Goal: Task Accomplishment & Management: Manage account settings

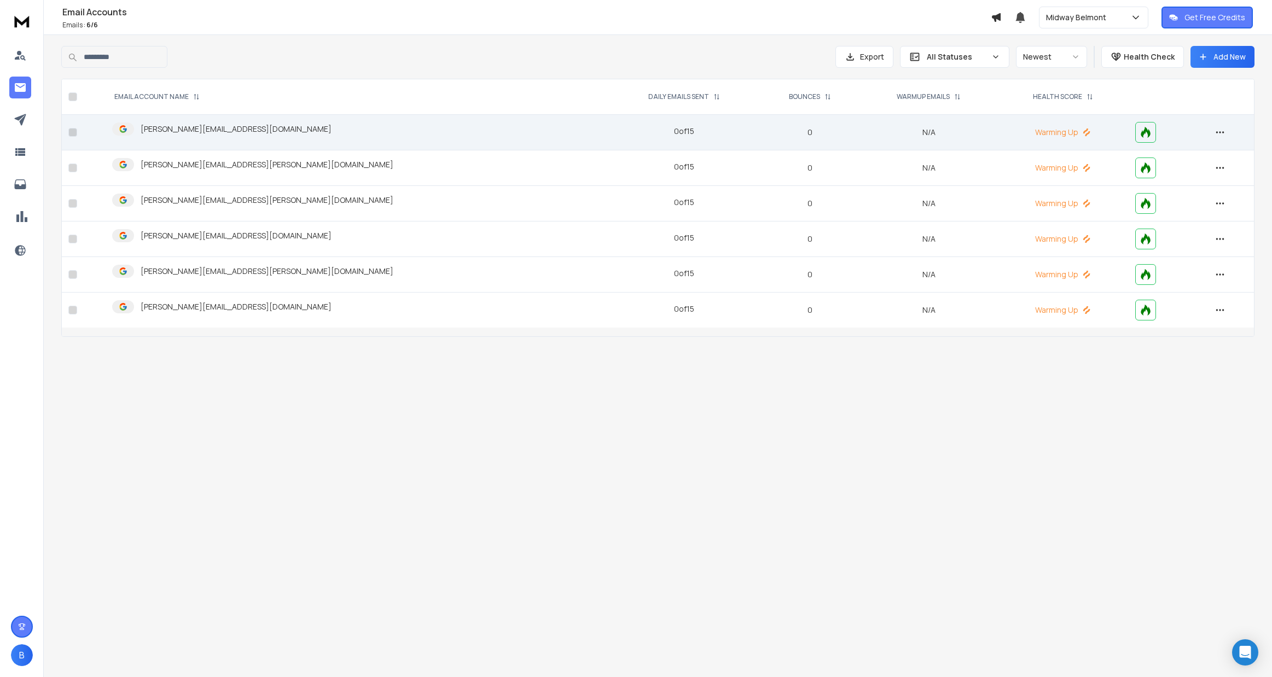
click at [440, 127] on div "[PERSON_NAME][EMAIL_ADDRESS][DOMAIN_NAME]" at bounding box center [357, 129] width 491 height 13
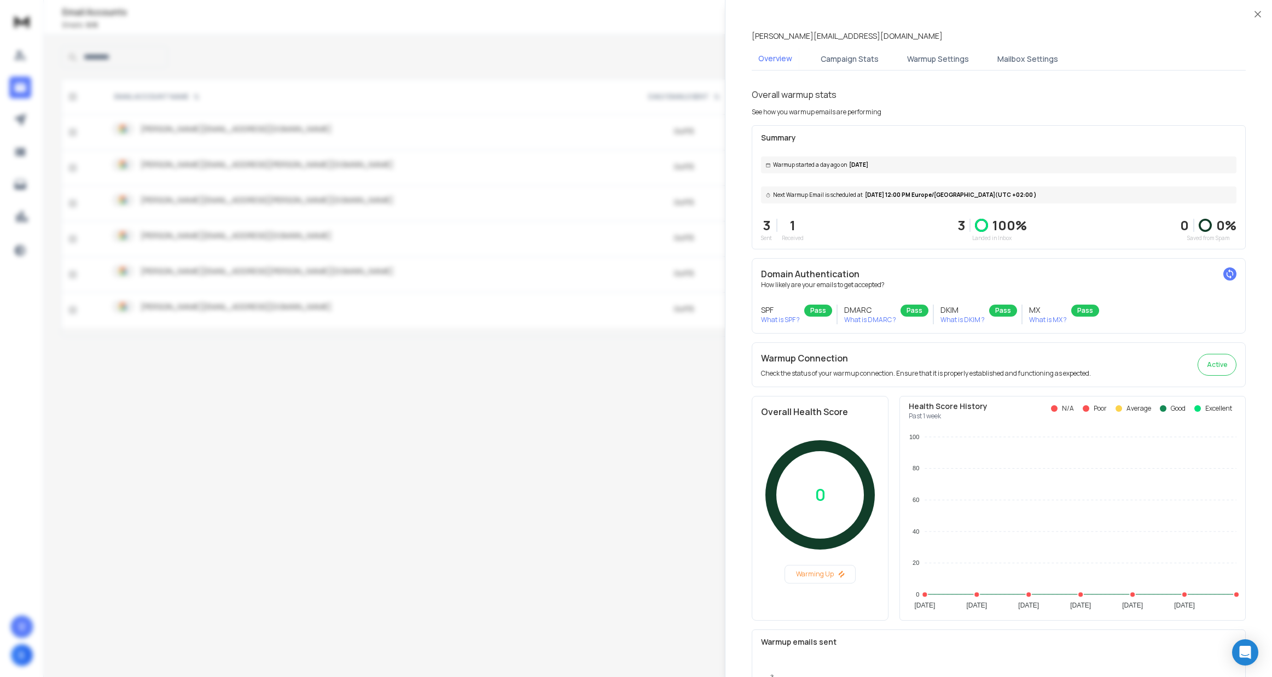
click at [1019, 53] on button "Mailbox Settings" at bounding box center [1028, 59] width 74 height 24
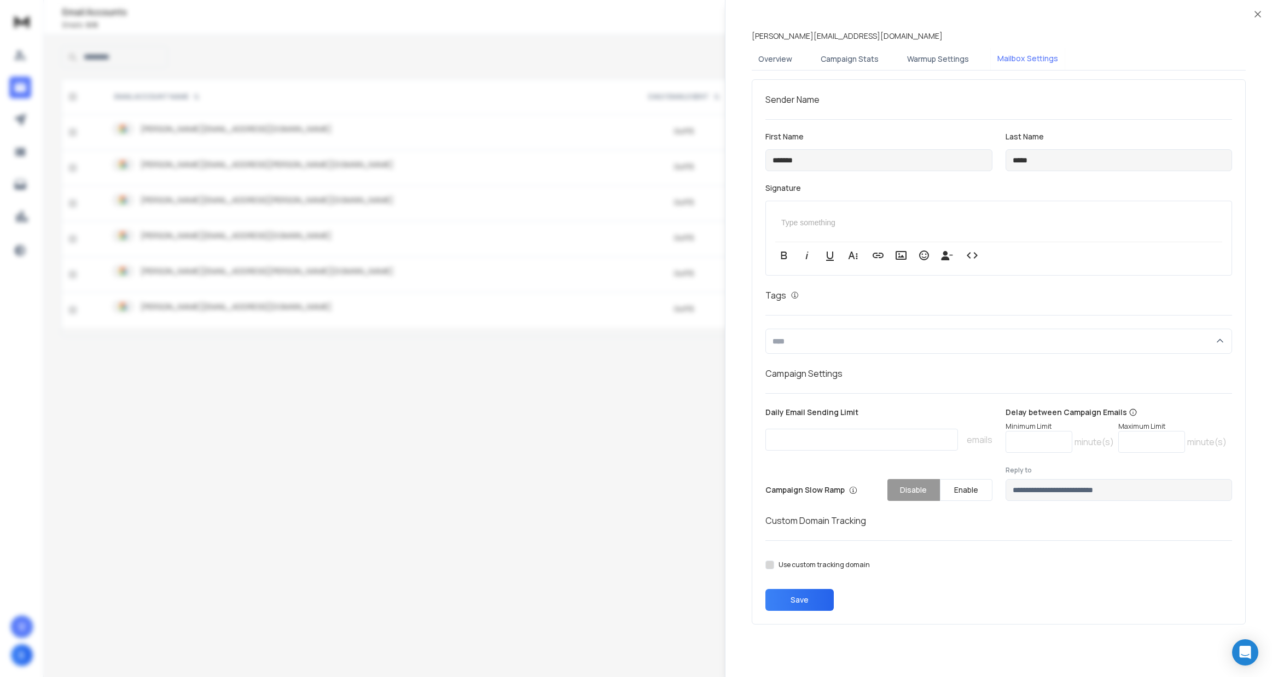
click at [426, 452] on div at bounding box center [636, 338] width 1272 height 677
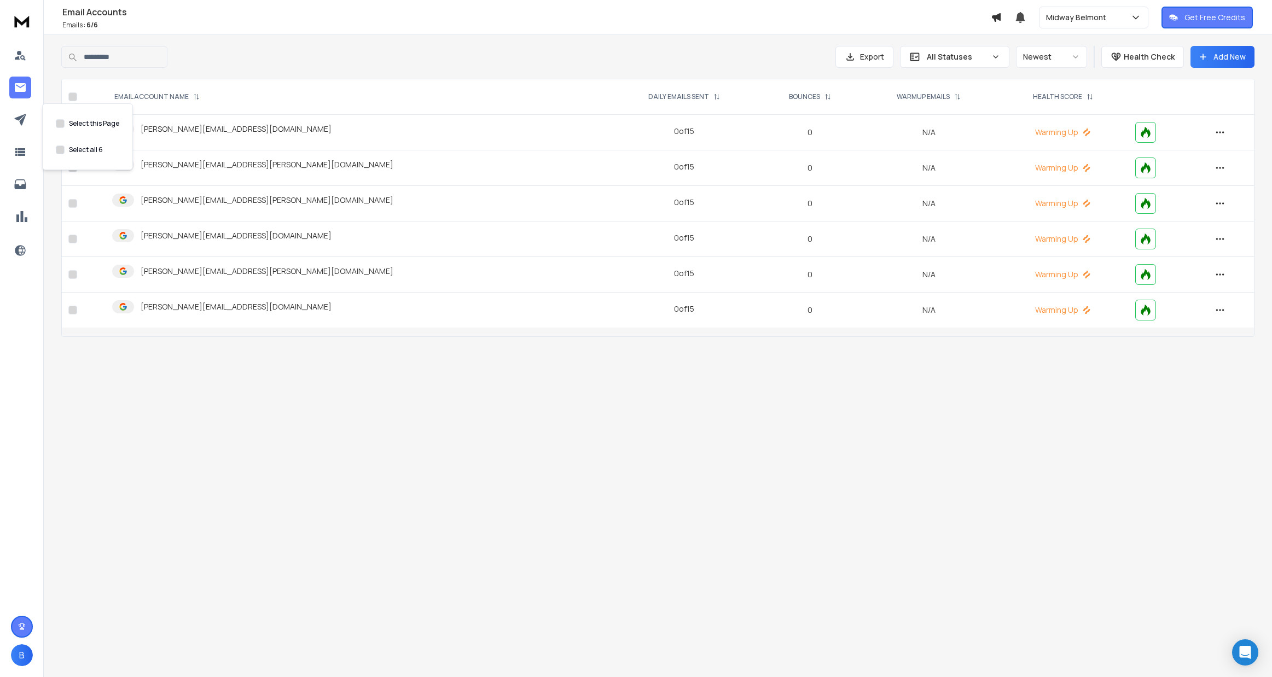
click at [73, 97] on button "Select this Page" at bounding box center [72, 96] width 9 height 9
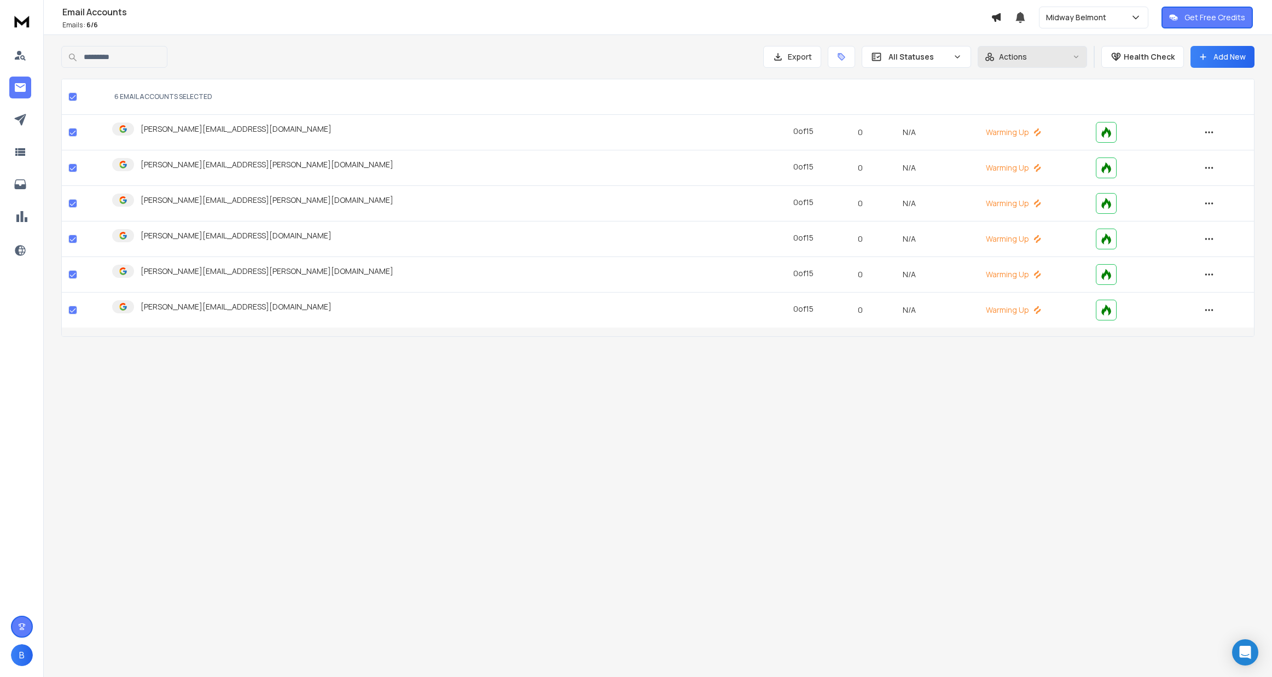
click at [1064, 57] on div "Actions" at bounding box center [1026, 56] width 83 height 11
click at [864, 26] on p "Emails : 6 / 6" at bounding box center [526, 25] width 928 height 9
click at [1048, 60] on div "Actions" at bounding box center [1026, 56] width 83 height 11
click at [1042, 80] on div "Bulk Edit" at bounding box center [1035, 82] width 104 height 18
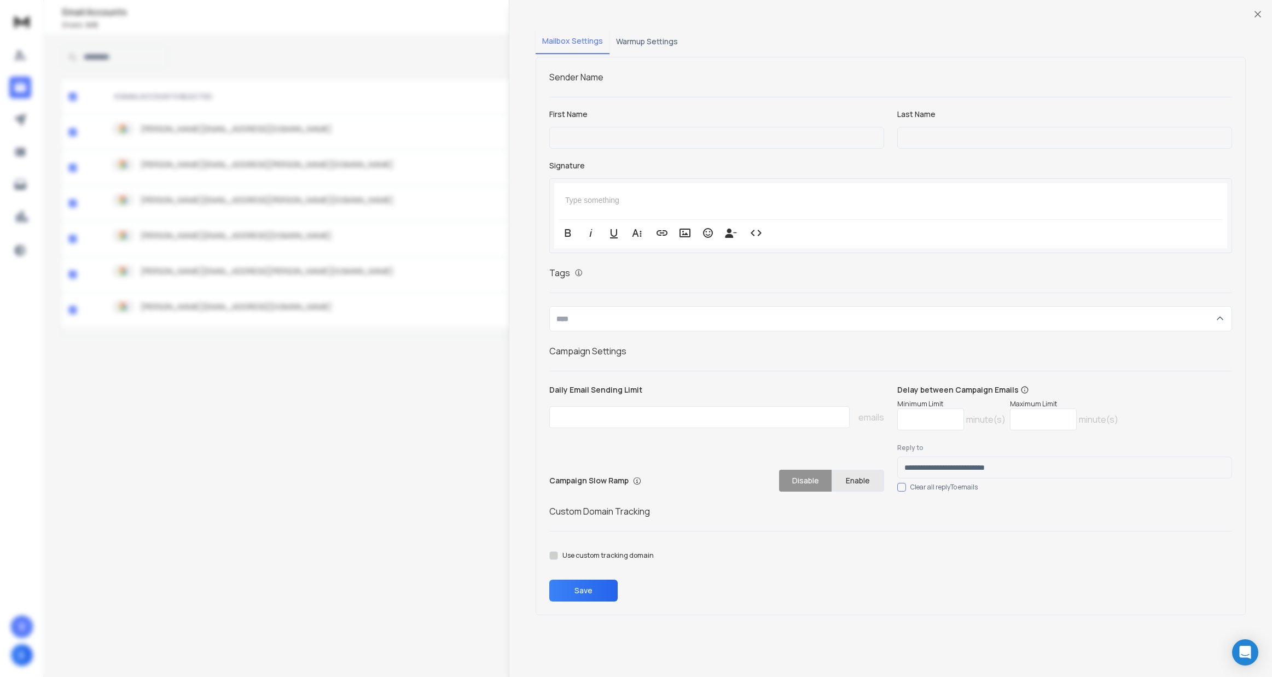
click at [862, 486] on button "Enable" at bounding box center [858, 481] width 53 height 22
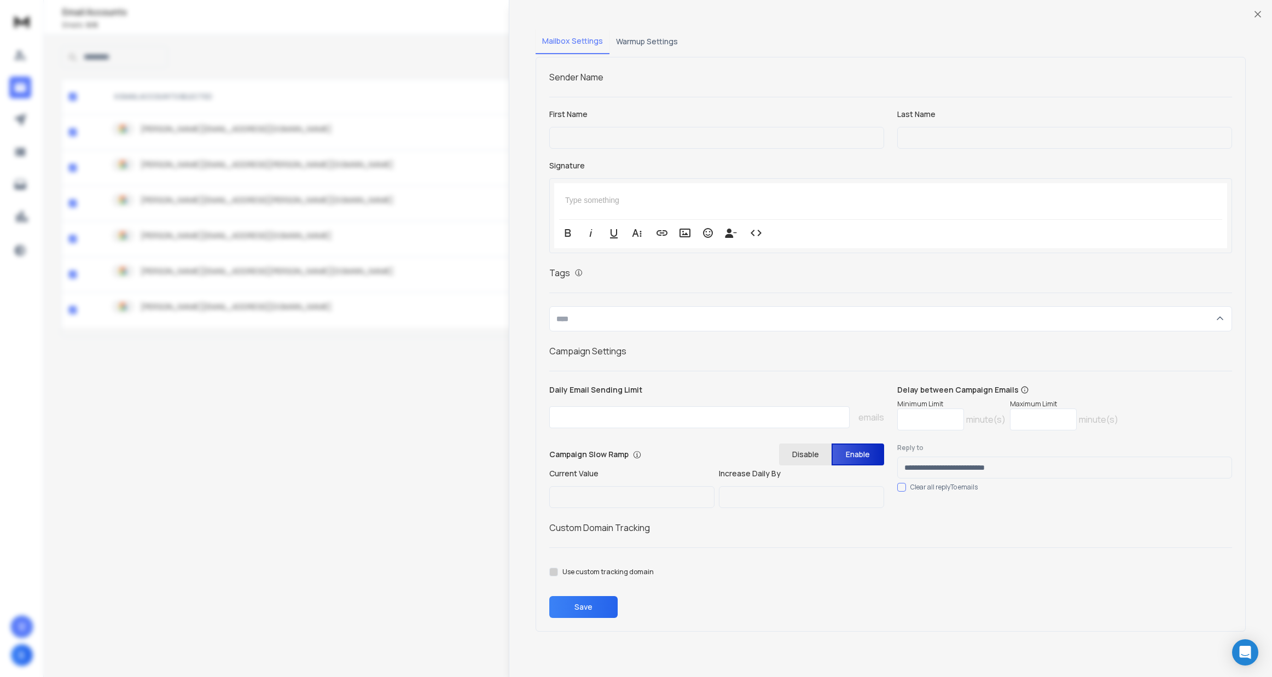
click at [596, 492] on input "*" at bounding box center [631, 497] width 165 height 22
drag, startPoint x: 597, startPoint y: 497, endPoint x: 464, endPoint y: 475, distance: 134.7
click at [466, 475] on body "Get only verified leads with our AI-powered Lead Finder, starting at $22/mo Try…" at bounding box center [636, 338] width 1272 height 677
type input "*"
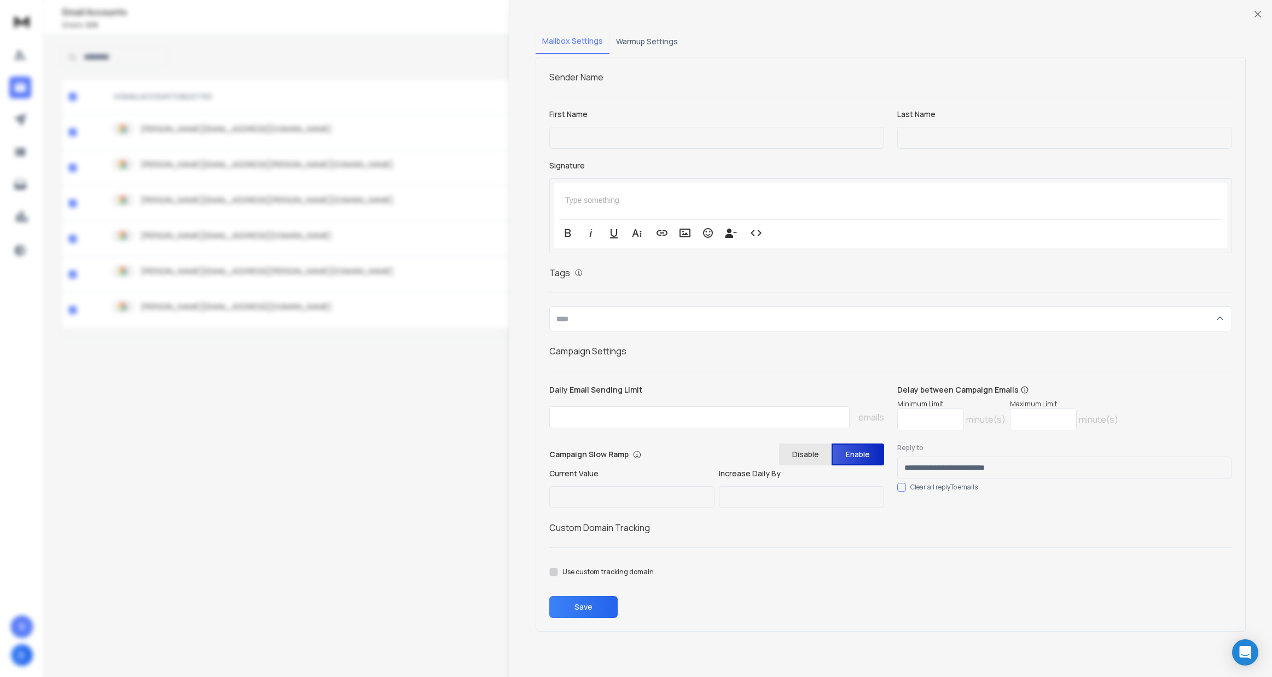
click at [768, 500] on input "Increase Daily By" at bounding box center [801, 497] width 165 height 22
type input "*"
click at [596, 606] on button "Save" at bounding box center [583, 607] width 68 height 22
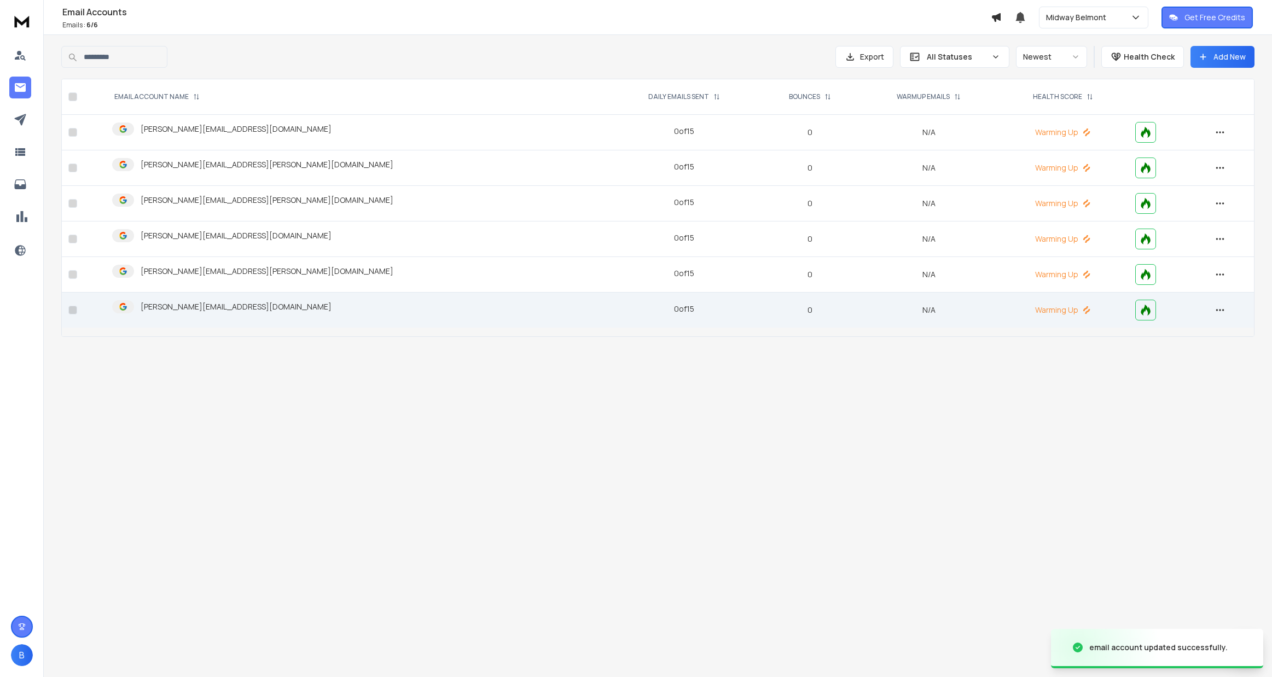
click at [405, 296] on td "[PERSON_NAME][EMAIL_ADDRESS][DOMAIN_NAME]" at bounding box center [358, 311] width 504 height 36
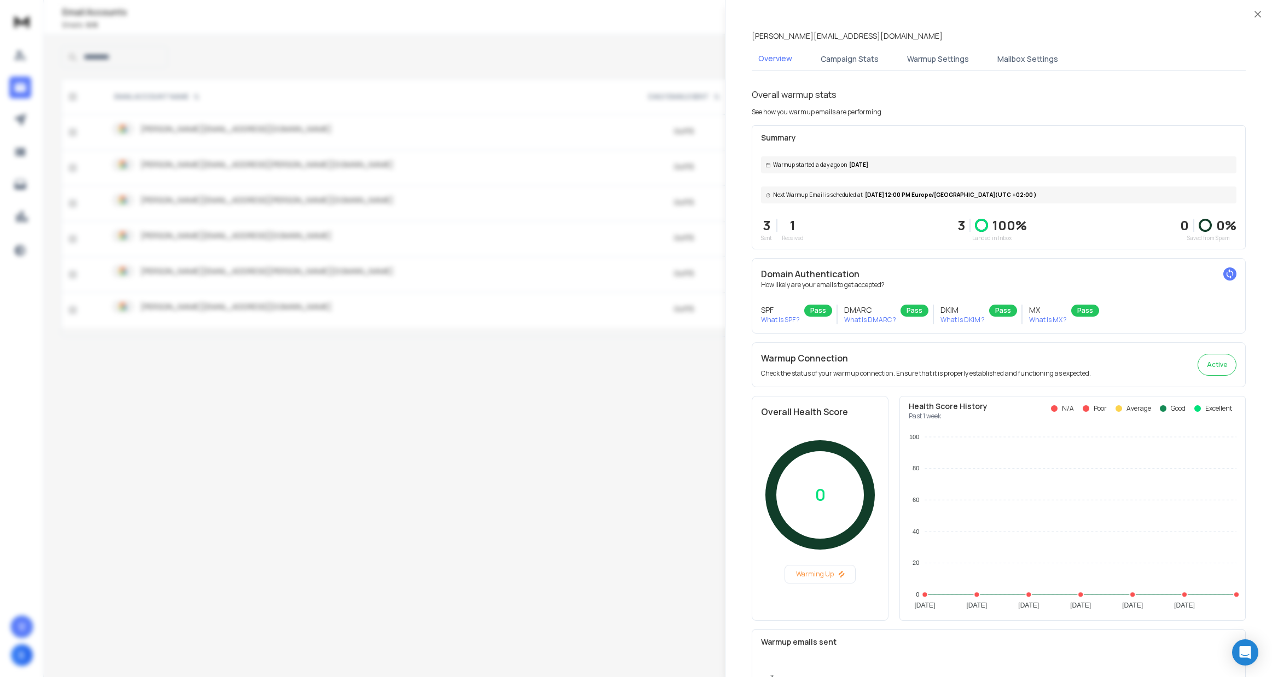
click at [1036, 50] on button "Mailbox Settings" at bounding box center [1028, 59] width 74 height 24
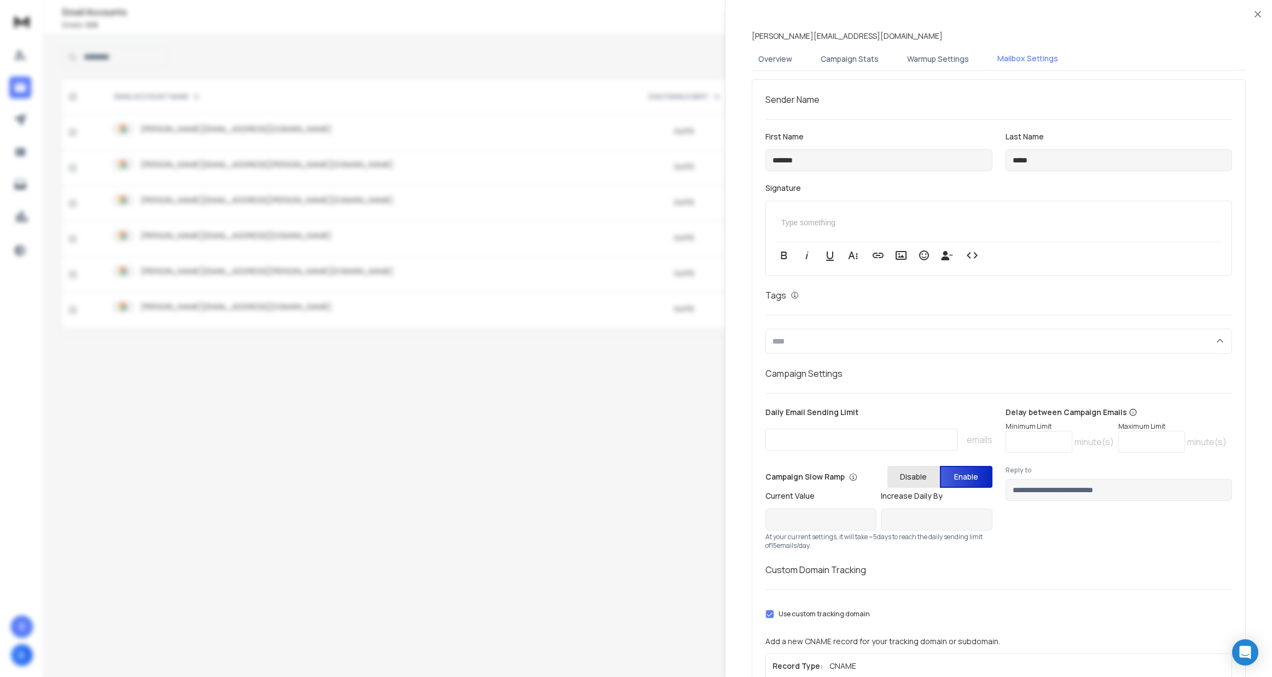
click at [593, 404] on div at bounding box center [636, 338] width 1272 height 677
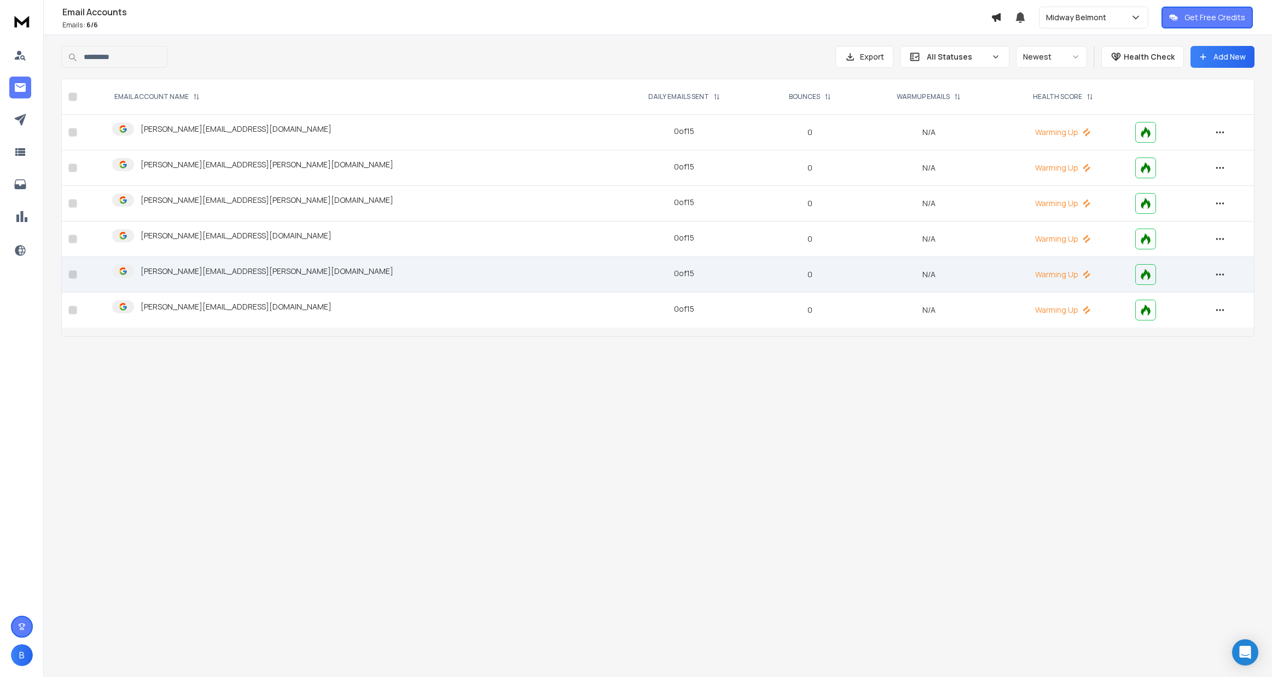
click at [618, 258] on td "0 of 15" at bounding box center [685, 271] width 150 height 28
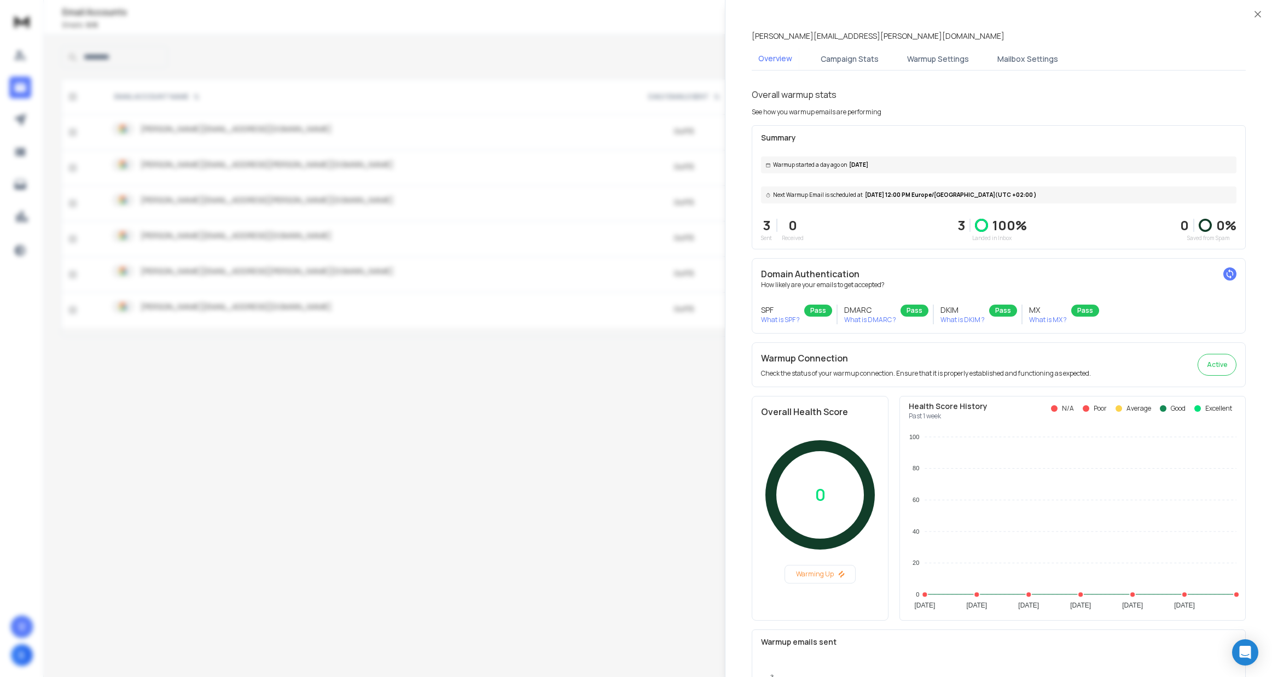
click at [1001, 60] on button "Mailbox Settings" at bounding box center [1028, 59] width 74 height 24
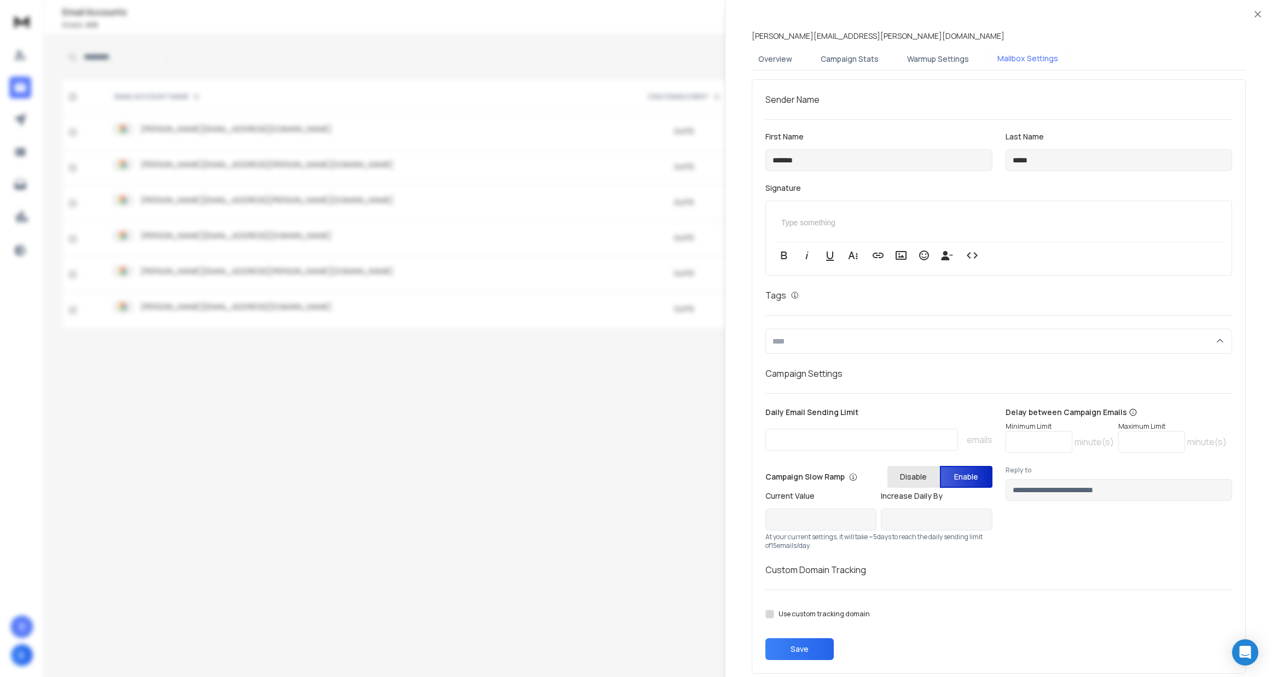
click at [647, 467] on div at bounding box center [636, 338] width 1272 height 677
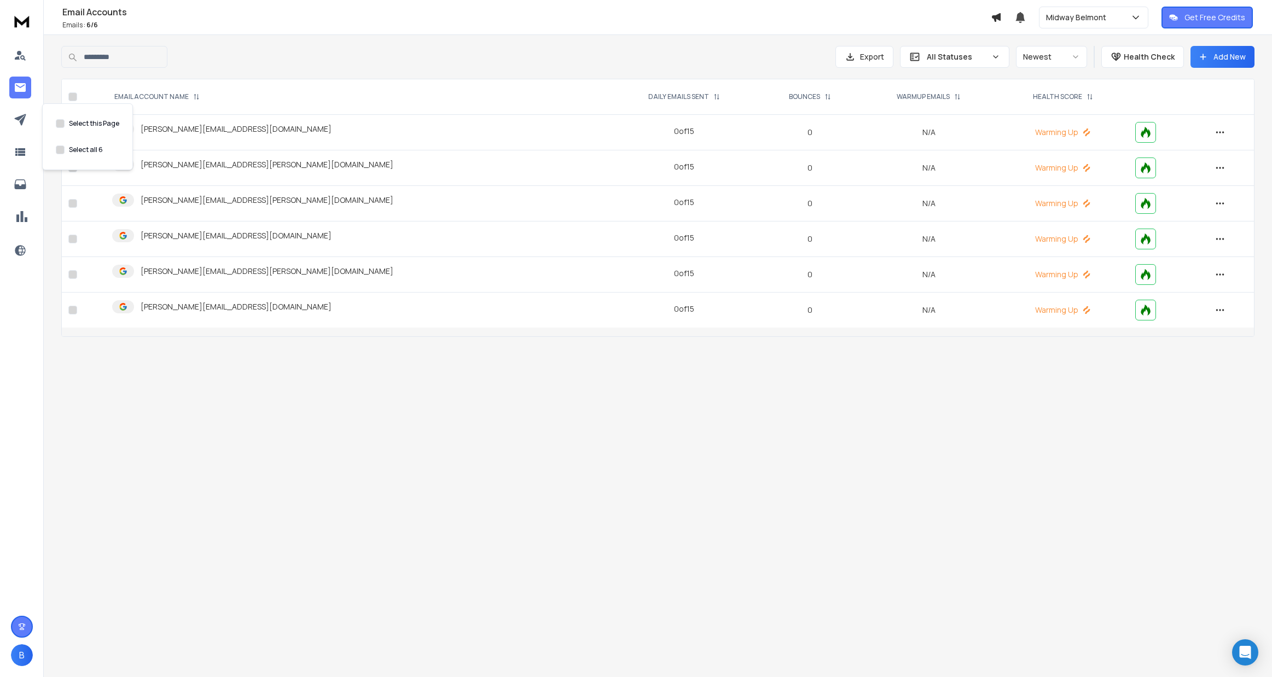
click at [75, 99] on button "Select this Page" at bounding box center [72, 96] width 9 height 9
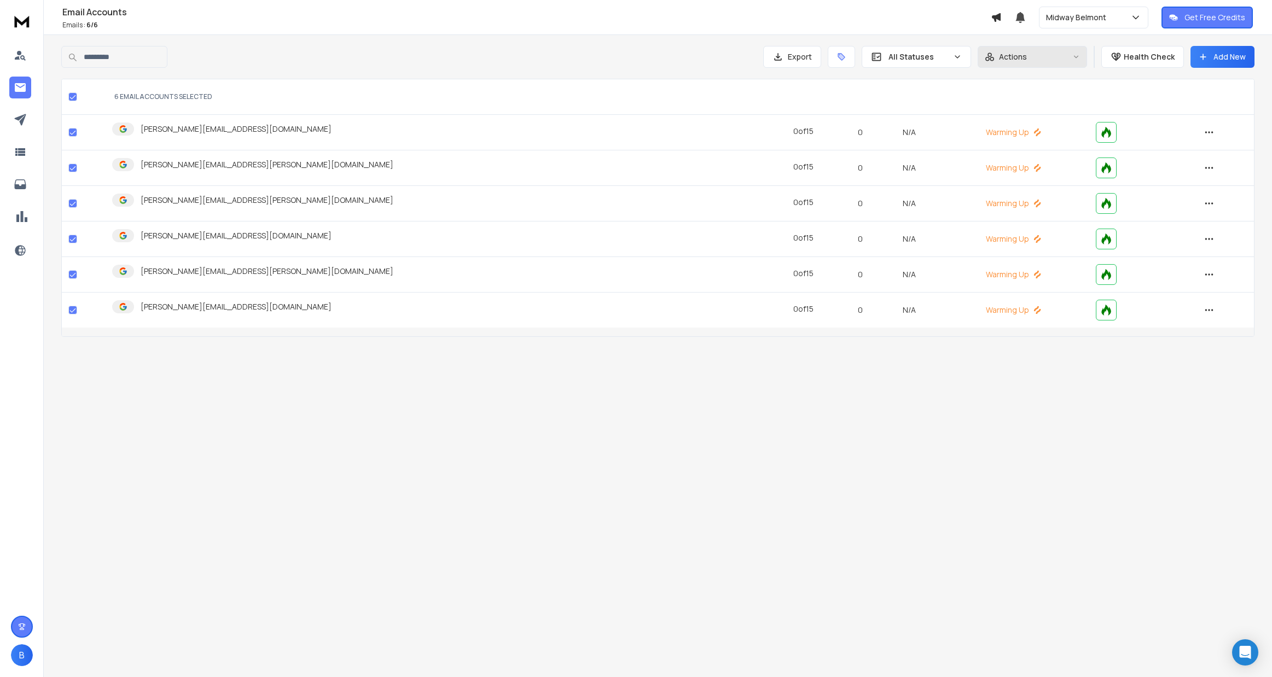
click at [1051, 67] on button "Actions" at bounding box center [1032, 57] width 109 height 22
click at [1045, 80] on div "Bulk Edit" at bounding box center [1035, 82] width 104 height 18
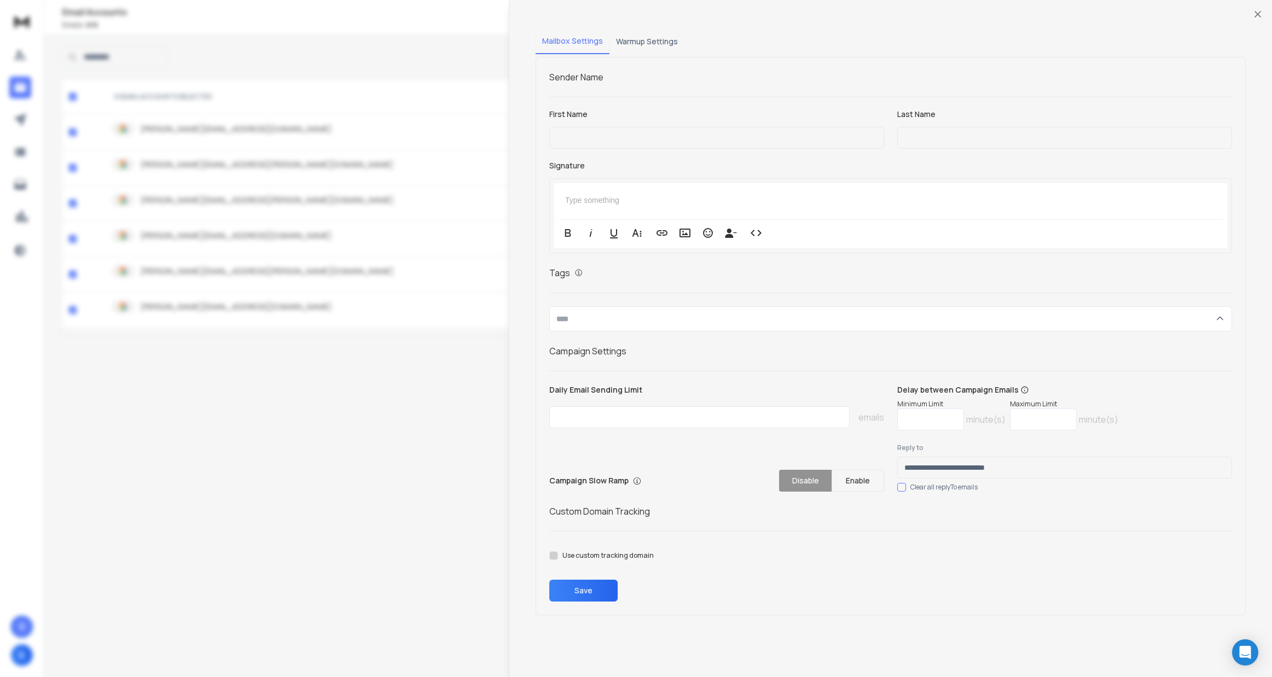
click at [913, 422] on input "number" at bounding box center [930, 420] width 67 height 22
click at [1013, 416] on input "number" at bounding box center [1043, 420] width 67 height 22
type input "*"
type input "**"
click at [944, 429] on input "*" at bounding box center [930, 420] width 67 height 22
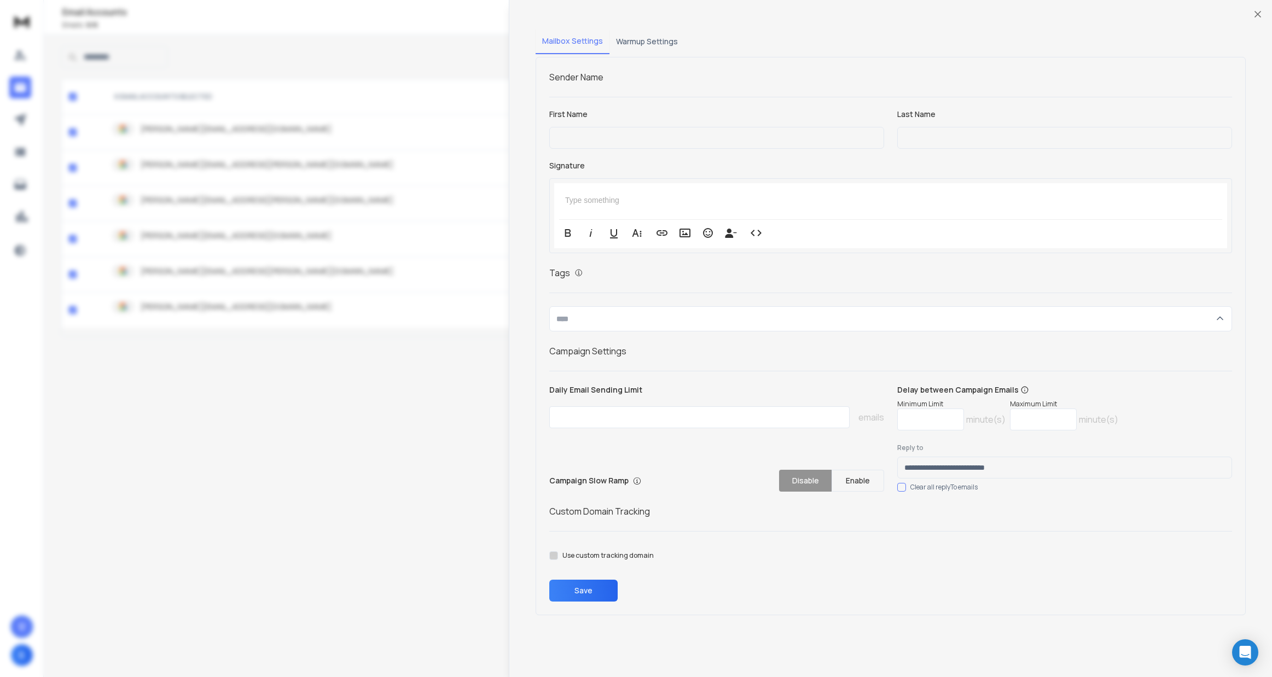
type input "**"
click at [945, 585] on form "First Name Last Name Signature Type something Clear Formatting Font Family Aria…" at bounding box center [890, 356] width 683 height 491
click at [860, 477] on button "Enable" at bounding box center [858, 481] width 53 height 22
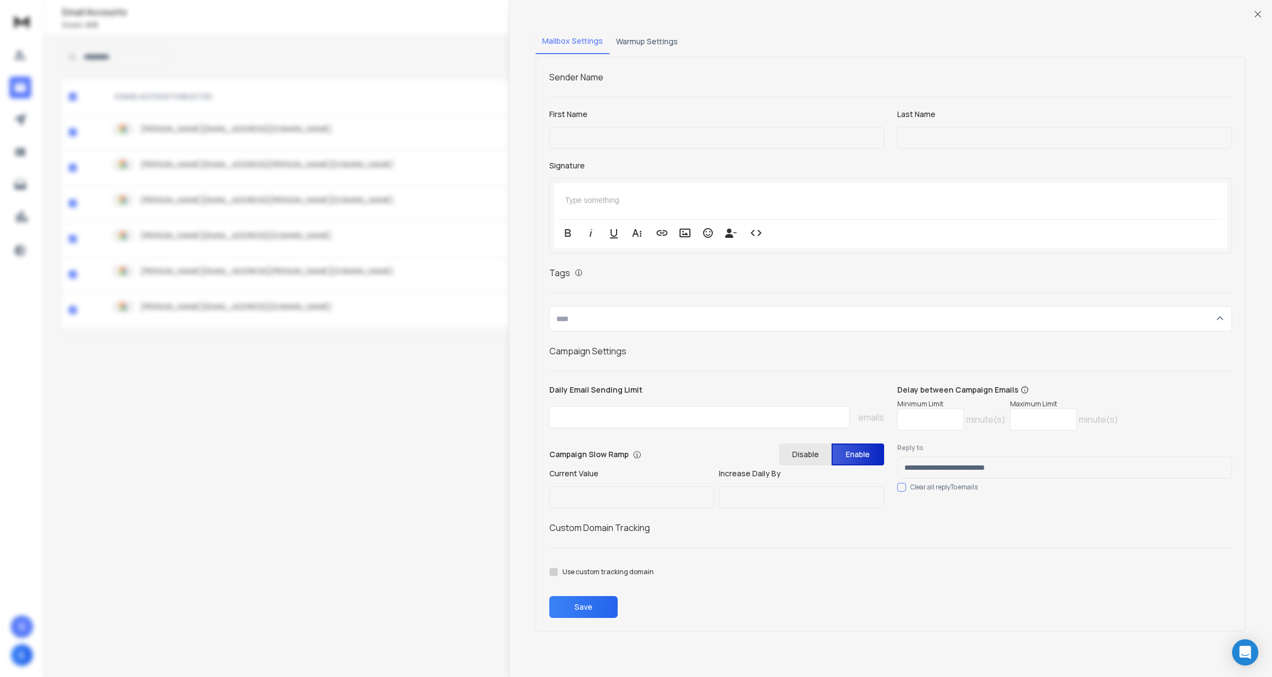
drag, startPoint x: 618, startPoint y: 500, endPoint x: 428, endPoint y: 496, distance: 189.9
click at [428, 496] on body "Get only verified leads with our AI-powered Lead Finder, starting at $22/mo Try…" at bounding box center [636, 338] width 1272 height 677
type input "*"
click at [745, 491] on input "Increase Daily By" at bounding box center [801, 497] width 165 height 22
type input "*"
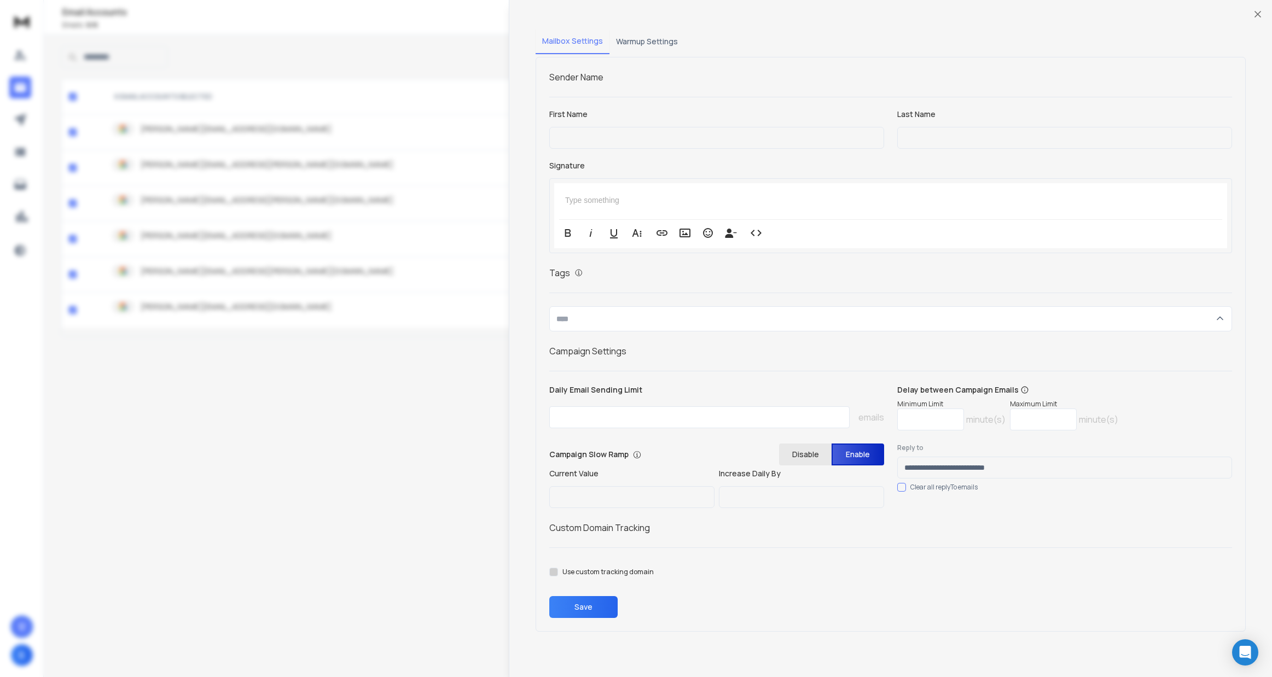
click at [596, 612] on button "Save" at bounding box center [583, 607] width 68 height 22
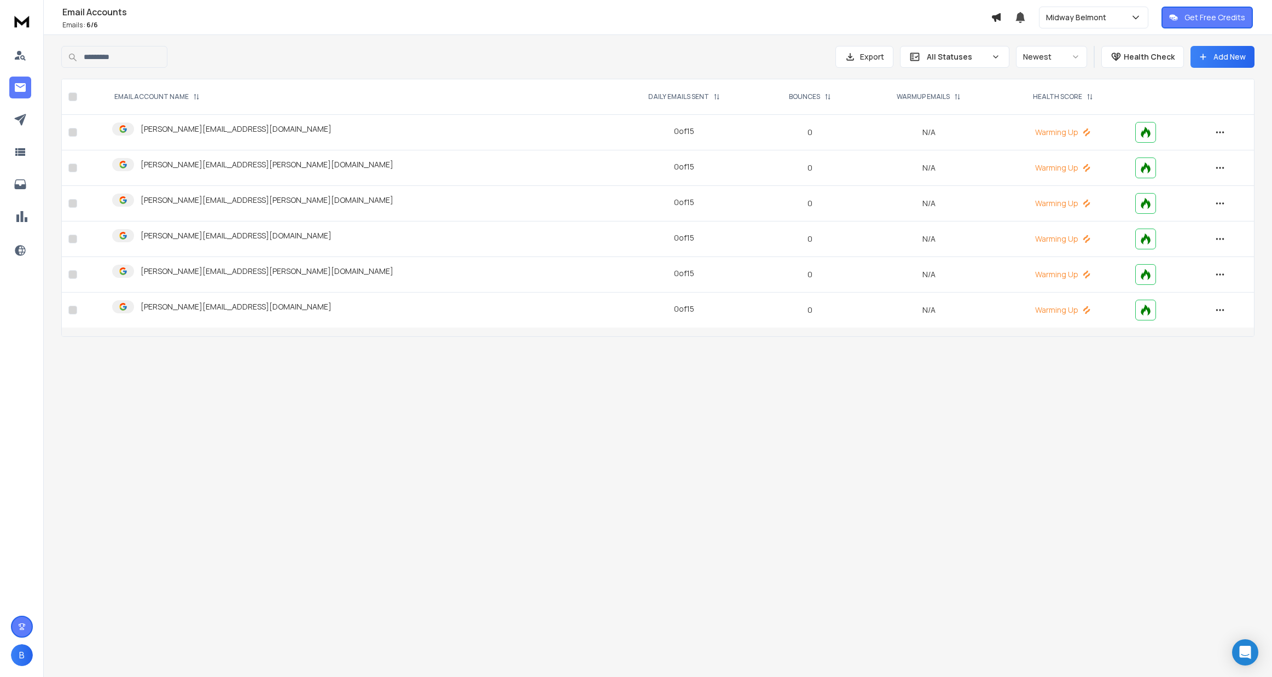
click at [670, 519] on div "Get only verified leads with our AI-powered Lead Finder, starting at $22/mo Try…" at bounding box center [636, 338] width 1272 height 677
click at [670, 431] on div "Get only verified leads with our AI-powered Lead Finder, starting at $22/mo Try…" at bounding box center [636, 338] width 1272 height 677
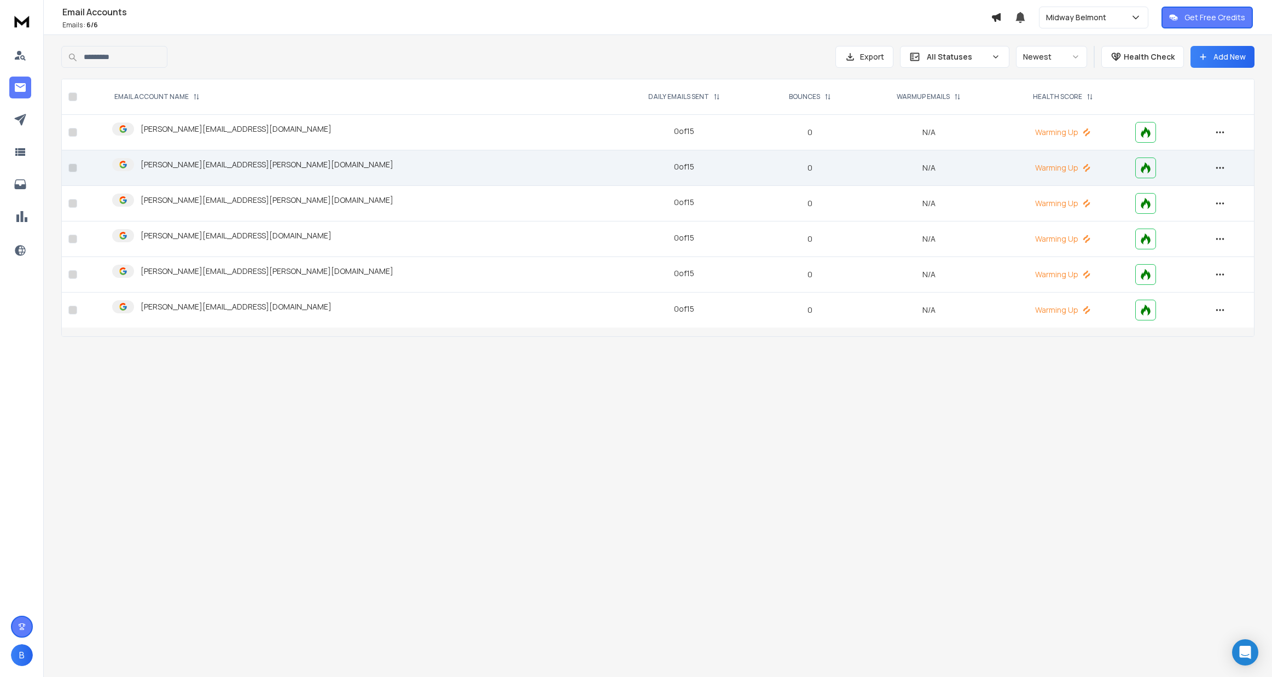
click at [773, 168] on p "0" at bounding box center [810, 168] width 88 height 11
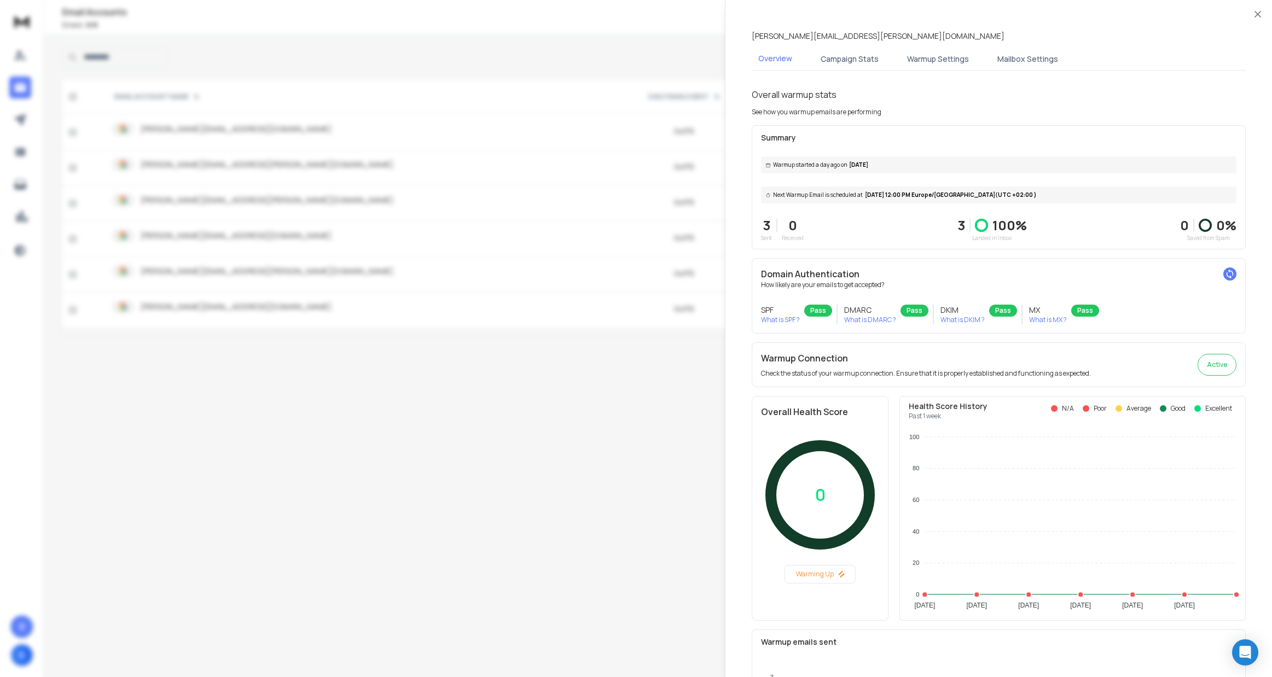
click at [651, 456] on div at bounding box center [636, 338] width 1272 height 677
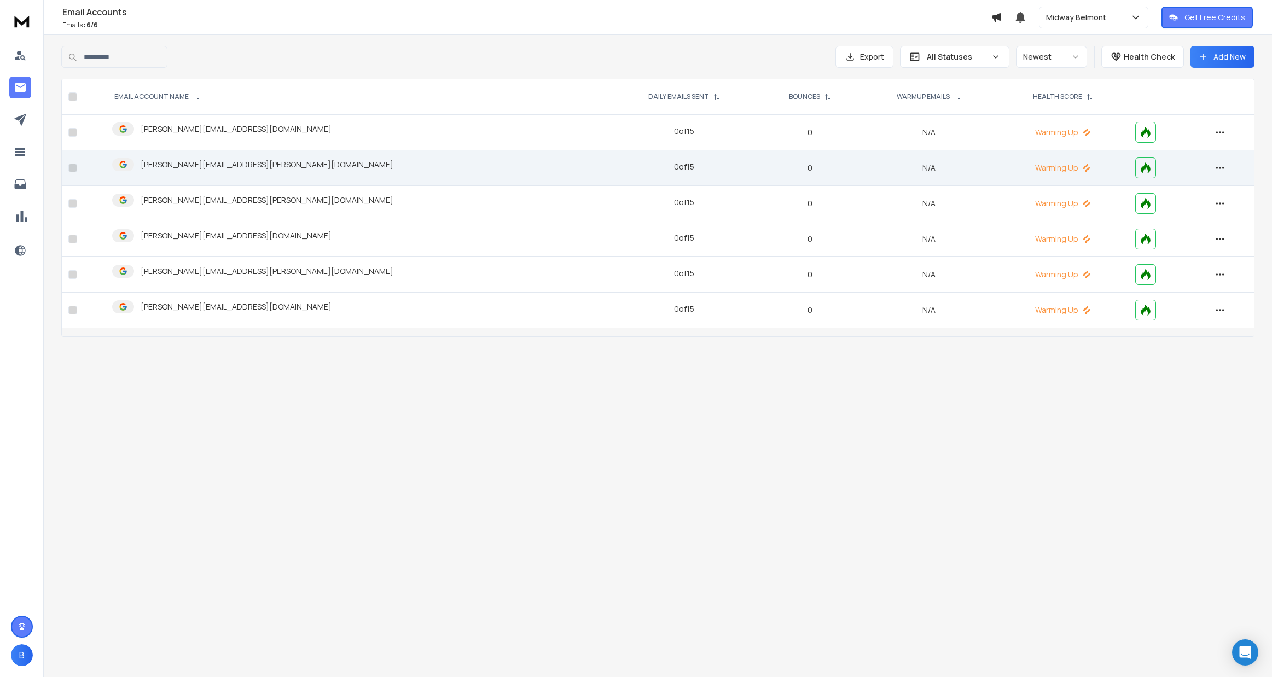
click at [422, 164] on div "[PERSON_NAME][EMAIL_ADDRESS][PERSON_NAME][DOMAIN_NAME]" at bounding box center [357, 164] width 491 height 13
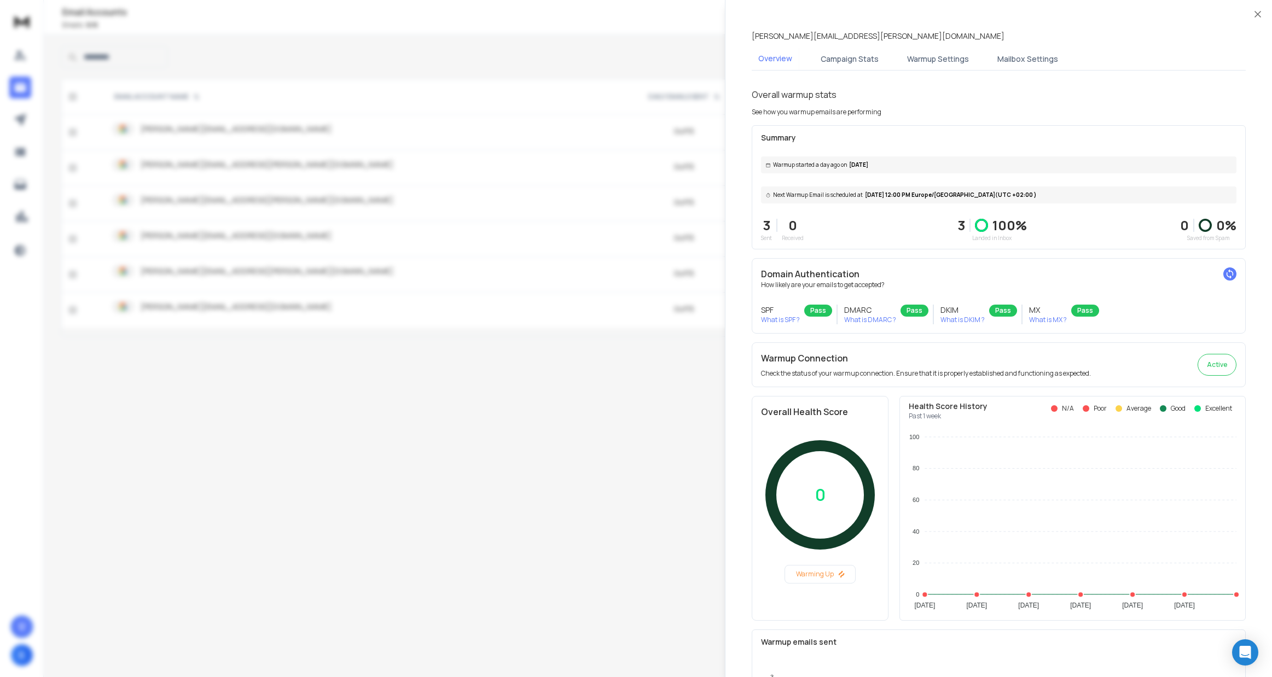
click at [453, 373] on div at bounding box center [636, 338] width 1272 height 677
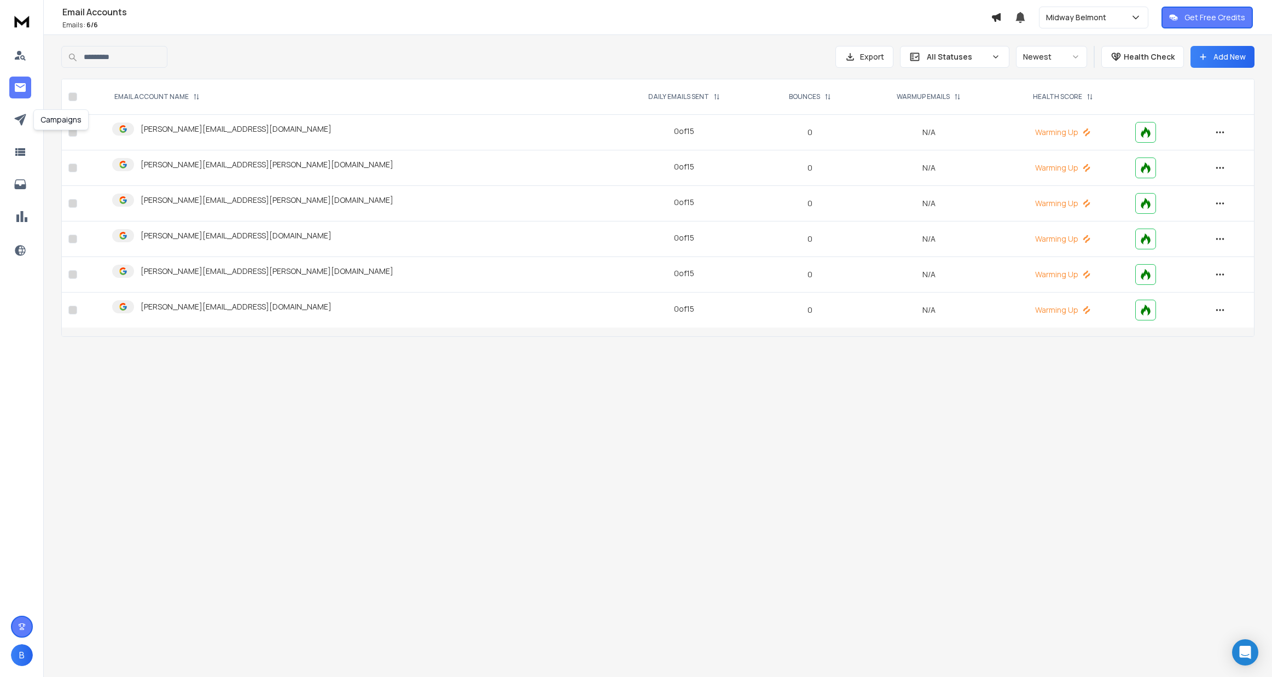
click at [37, 113] on div "Campaigns" at bounding box center [60, 119] width 55 height 21
click at [28, 119] on link at bounding box center [20, 120] width 22 height 22
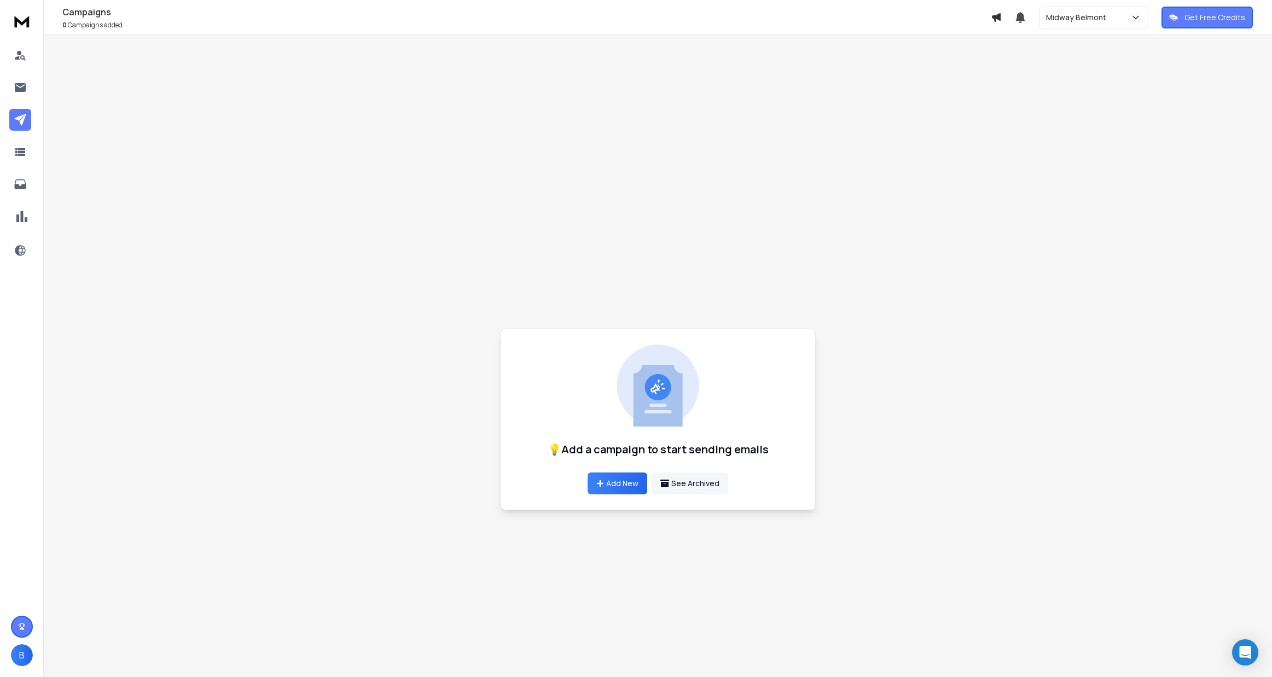
click at [692, 485] on button "See Archived" at bounding box center [690, 484] width 77 height 22
